Goal: Navigation & Orientation: Understand site structure

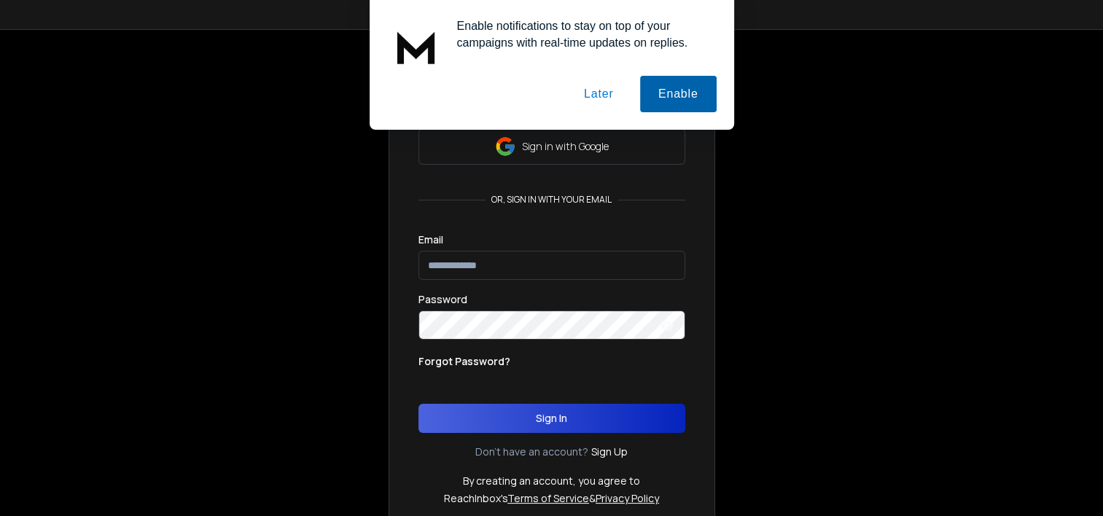
click at [699, 101] on button "Enable" at bounding box center [678, 94] width 77 height 36
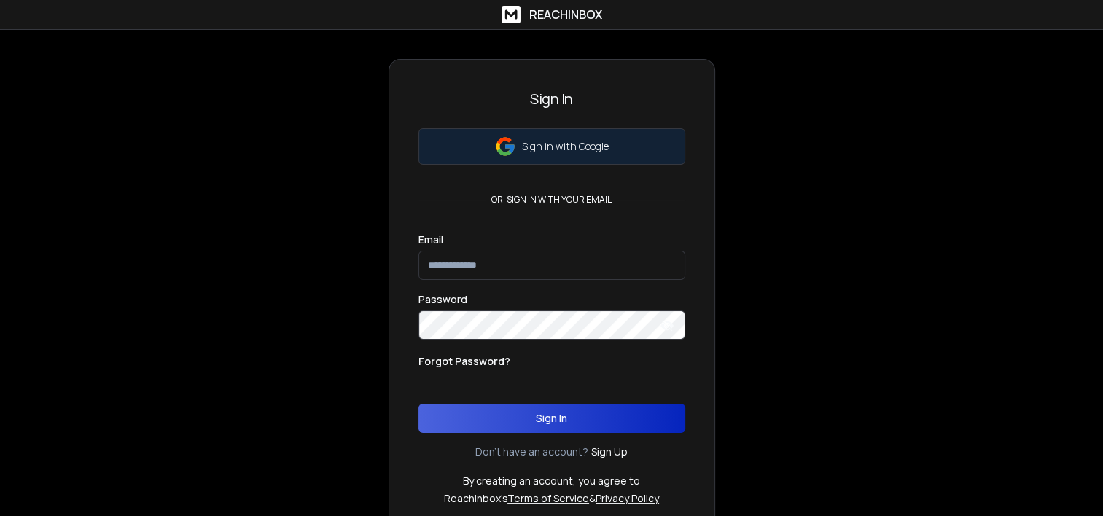
click at [582, 139] on p "Sign in with Google" at bounding box center [565, 146] width 87 height 15
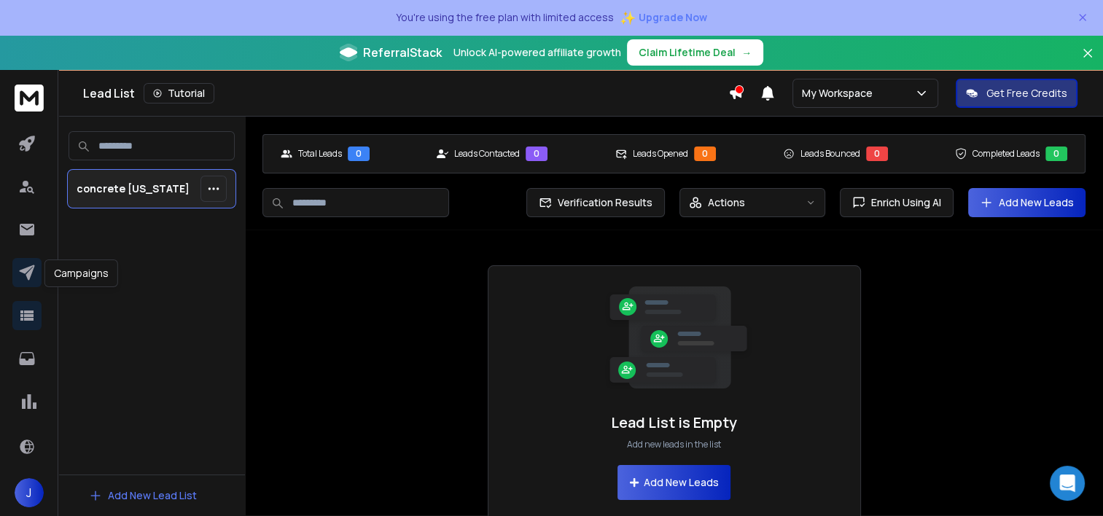
click at [23, 279] on icon at bounding box center [27, 273] width 18 height 18
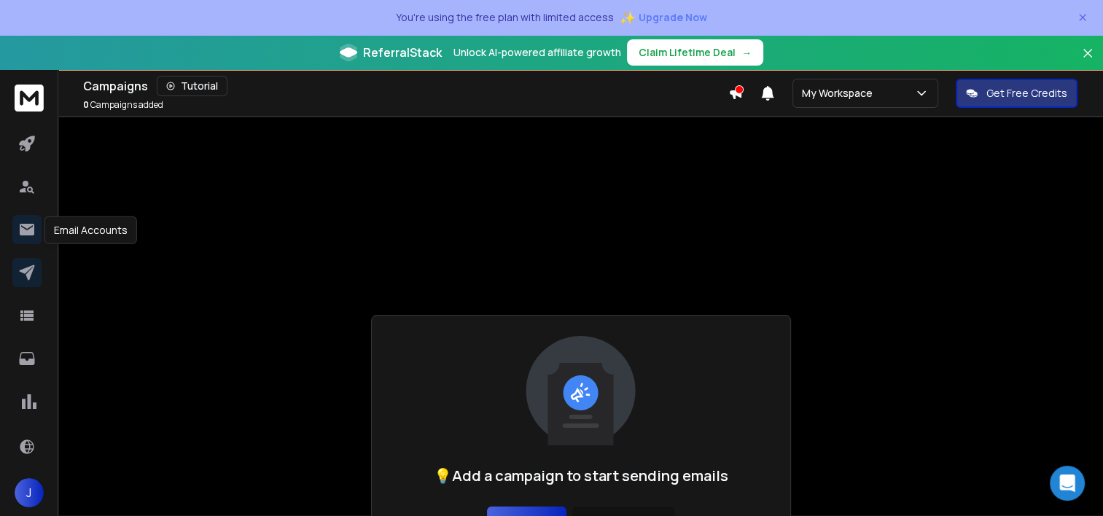
click at [29, 234] on icon at bounding box center [27, 230] width 15 height 12
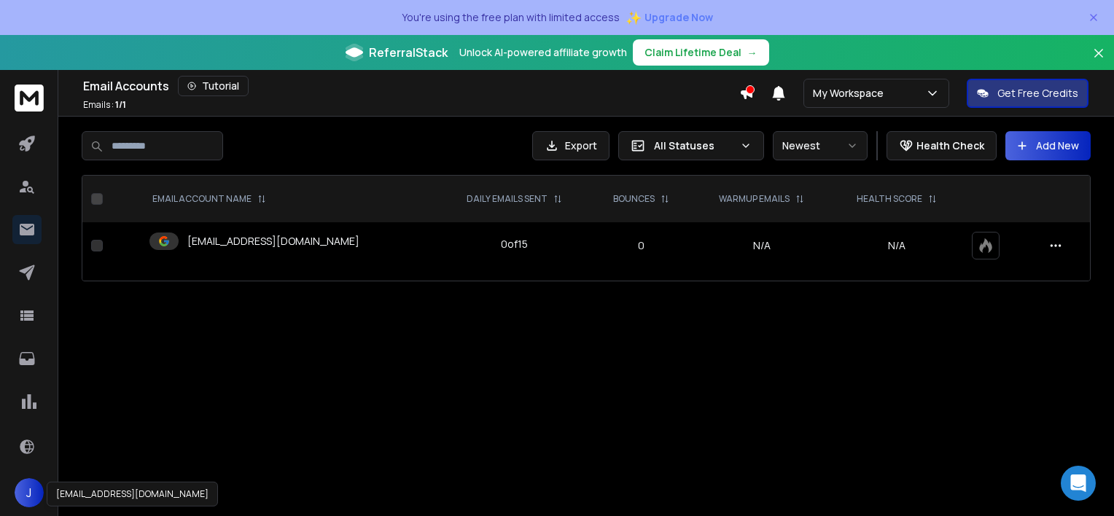
click at [38, 497] on span "J" at bounding box center [29, 492] width 29 height 29
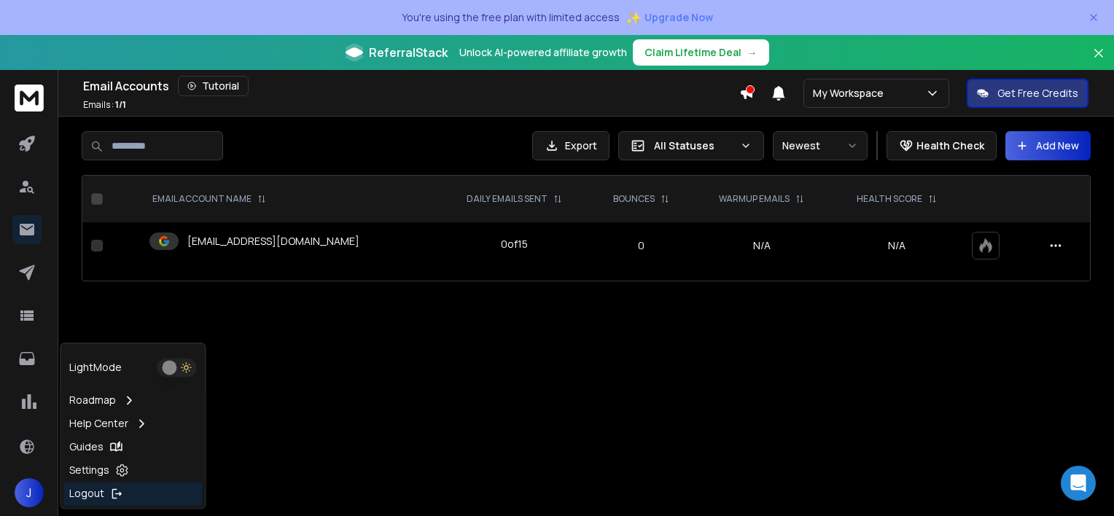
click at [39, 494] on span "J" at bounding box center [29, 492] width 29 height 29
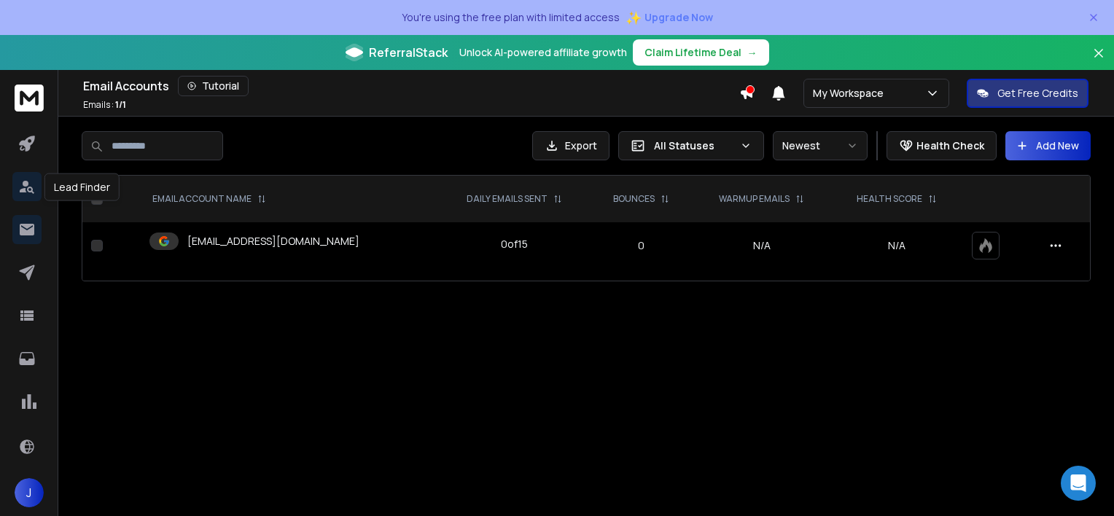
click at [34, 186] on icon at bounding box center [27, 187] width 18 height 18
